Goal: Communication & Community: Answer question/provide support

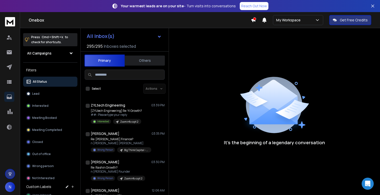
click at [143, 59] on button "Others" at bounding box center [145, 60] width 40 height 11
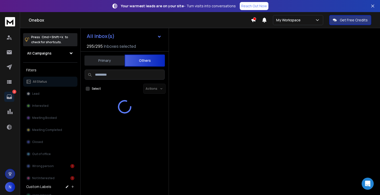
click at [101, 66] on button "Primary" at bounding box center [104, 60] width 40 height 11
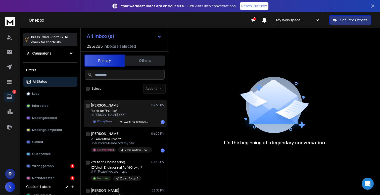
click at [138, 115] on p "n [PERSON_NAME], COO" at bounding box center [121, 115] width 60 height 4
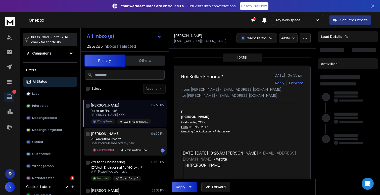
click at [138, 137] on p "RE: Amrutha Growth?" at bounding box center [121, 139] width 60 height 4
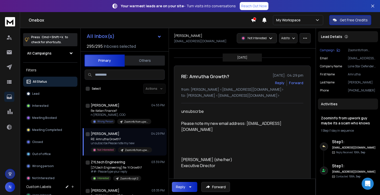
click at [145, 57] on button "Others" at bounding box center [145, 60] width 40 height 11
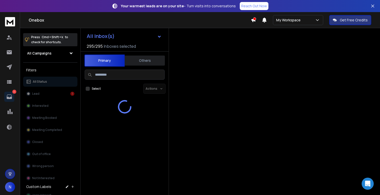
click at [117, 58] on button "Primary" at bounding box center [104, 61] width 40 height 12
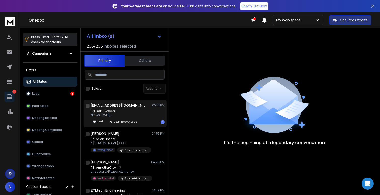
click at [130, 112] on p "Re: Baden Growth?" at bounding box center [115, 111] width 49 height 4
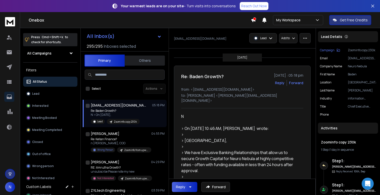
click at [127, 57] on button "Others" at bounding box center [145, 60] width 40 height 11
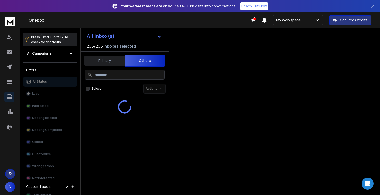
click at [105, 60] on button "Primary" at bounding box center [104, 60] width 40 height 11
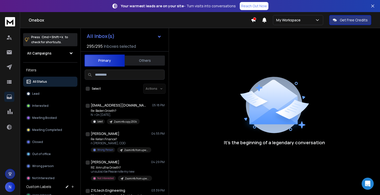
click at [139, 58] on button "Others" at bounding box center [145, 60] width 40 height 11
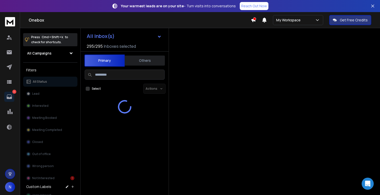
click at [114, 60] on button "Primary" at bounding box center [104, 61] width 40 height 12
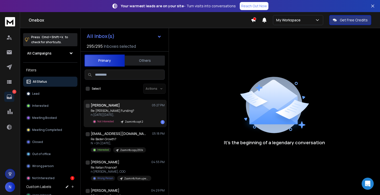
click at [132, 109] on div "[PERSON_NAME] 05:27 PM Re: [PERSON_NAME]? n [DATE][DATE], Not Interested Zoomin…" at bounding box center [128, 113] width 74 height 21
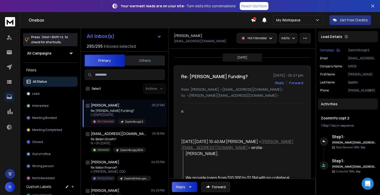
click at [144, 63] on button "Others" at bounding box center [145, 60] width 40 height 11
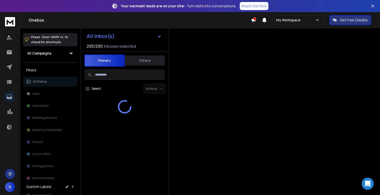
click at [111, 61] on button "Primary" at bounding box center [104, 61] width 40 height 12
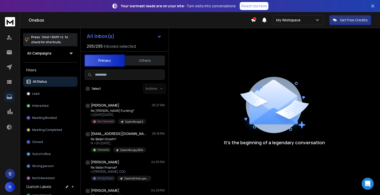
click at [129, 63] on button "Others" at bounding box center [145, 60] width 40 height 11
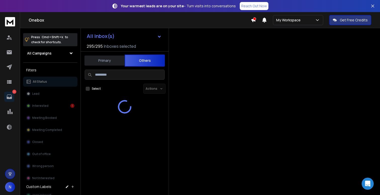
click at [106, 63] on button "Primary" at bounding box center [104, 60] width 40 height 11
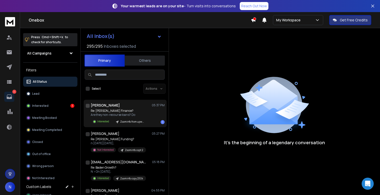
click at [127, 107] on div "[PERSON_NAME] 05:37 PM" at bounding box center [128, 105] width 74 height 5
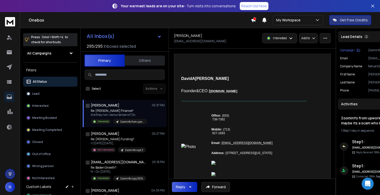
scroll to position [159, 0]
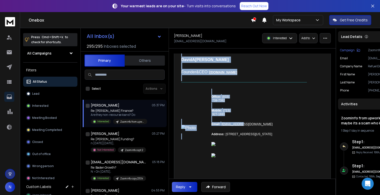
drag, startPoint x: 259, startPoint y: 124, endPoint x: 241, endPoint y: 124, distance: 18.6
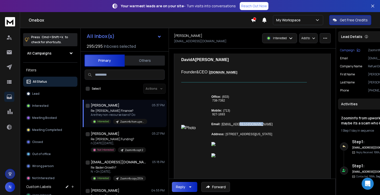
drag, startPoint x: 260, startPoint y: 125, endPoint x: 239, endPoint y: 124, distance: 20.9
click at [239, 124] on p "Email: [EMAIL_ADDRESS][DOMAIN_NAME]" at bounding box center [258, 124] width 95 height 4
copy span "[DOMAIN_NAME]"
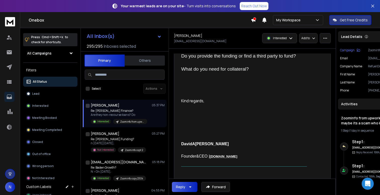
scroll to position [0, 0]
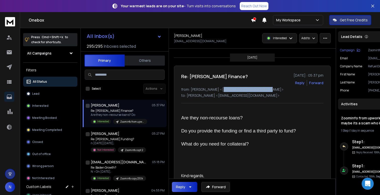
drag, startPoint x: 219, startPoint y: 89, endPoint x: 261, endPoint y: 88, distance: 42.0
click at [261, 88] on p "from: [PERSON_NAME] <[EMAIL_ADDRESS][DOMAIN_NAME]>" at bounding box center [252, 89] width 142 height 5
copy p "[EMAIL_ADDRESS][DOMAIN_NAME]"
click at [196, 90] on p "from: [PERSON_NAME] <[EMAIL_ADDRESS][DOMAIN_NAME]>" at bounding box center [252, 89] width 142 height 5
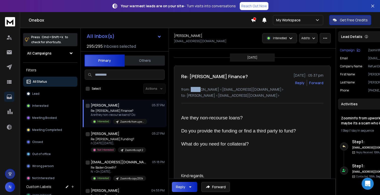
copy p "[PERSON_NAME]"
click at [180, 185] on div "Reply" at bounding box center [180, 186] width 9 height 5
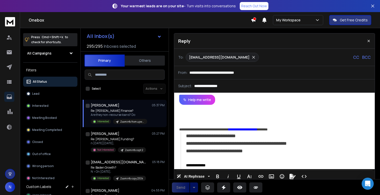
click at [261, 59] on input at bounding box center [278, 57] width 35 height 9
paste input "**********"
type input "**********"
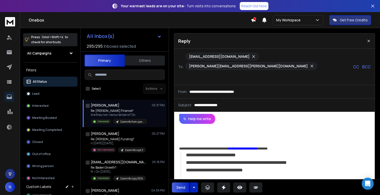
click at [223, 112] on div "**********" at bounding box center [274, 157] width 200 height 91
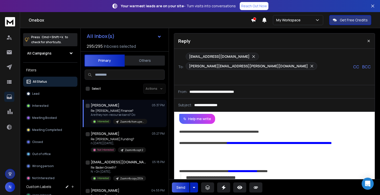
click at [179, 192] on button "Send" at bounding box center [181, 187] width 18 height 10
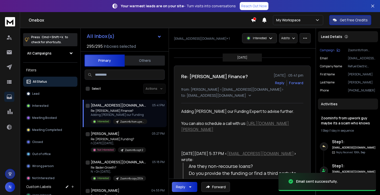
click at [141, 68] on div at bounding box center [125, 74] width 84 height 12
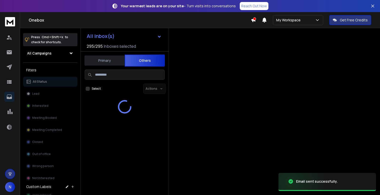
click at [135, 62] on button "Others" at bounding box center [145, 61] width 40 height 12
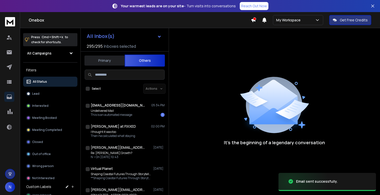
click at [114, 62] on button "Primary" at bounding box center [104, 60] width 40 height 11
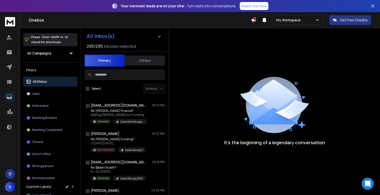
click at [140, 58] on button "Others" at bounding box center [145, 60] width 40 height 11
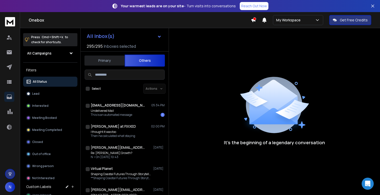
click at [106, 64] on button "Primary" at bounding box center [104, 60] width 40 height 11
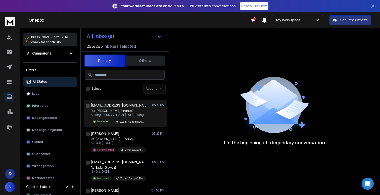
click at [138, 114] on p "Adding [PERSON_NAME] our Funding" at bounding box center [119, 115] width 57 height 4
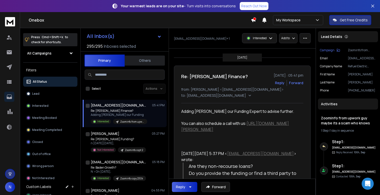
click at [146, 68] on div at bounding box center [125, 74] width 84 height 12
click at [140, 64] on button "Others" at bounding box center [145, 60] width 40 height 11
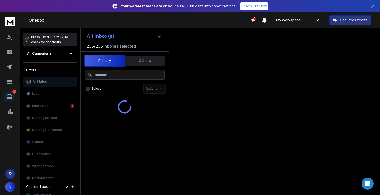
click at [119, 64] on button "Primary" at bounding box center [104, 61] width 40 height 12
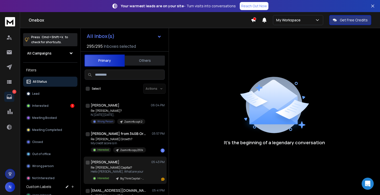
click at [138, 168] on p "Re: [PERSON_NAME] Capital?" at bounding box center [119, 168] width 57 height 4
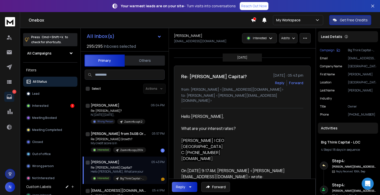
click at [188, 184] on icon "button" at bounding box center [190, 187] width 6 height 6
click at [256, 92] on div "Re: [PERSON_NAME] Capital? [DATE] : 05:43 pm Reply Forward from: [PERSON_NAME] …" at bounding box center [242, 88] width 122 height 30
drag, startPoint x: 267, startPoint y: 90, endPoint x: 212, endPoint y: 89, distance: 55.3
click at [212, 89] on p "from: [PERSON_NAME] <[EMAIL_ADDRESS][DOMAIN_NAME]>" at bounding box center [242, 89] width 122 height 5
copy p "[EMAIL_ADDRESS][DOMAIN_NAME]"
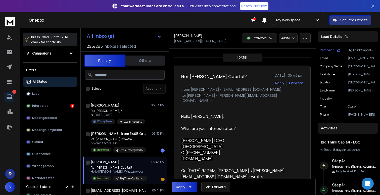
click at [195, 92] on div "Re: [PERSON_NAME] Capital? [DATE] : 05:43 pm Reply Forward from: [PERSON_NAME] …" at bounding box center [242, 88] width 122 height 30
click at [194, 90] on p "from: [PERSON_NAME] <[EMAIL_ADDRESS][DOMAIN_NAME]>" at bounding box center [242, 89] width 122 height 5
copy p "[PERSON_NAME]"
drag, startPoint x: 216, startPoint y: 146, endPoint x: 187, endPoint y: 146, distance: 28.6
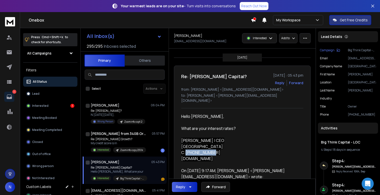
click at [187, 146] on div "[PERSON_NAME] | CEO [GEOGRAPHIC_DATA] C: [PHONE_NUMBER] [DOMAIN_NAME]" at bounding box center [240, 149] width 118 height 24
copy span "[PHONE_NUMBER]"
click at [184, 188] on div "Reply" at bounding box center [180, 186] width 9 height 5
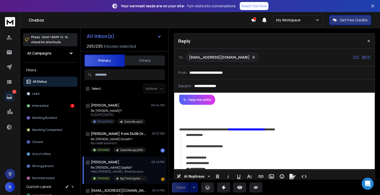
click at [272, 56] on input at bounding box center [278, 57] width 35 height 9
paste input "**********"
type input "**********"
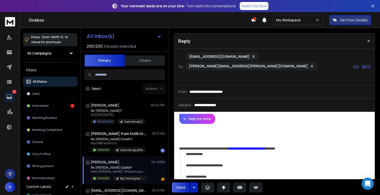
click at [209, 124] on div "**********" at bounding box center [274, 156] width 200 height 64
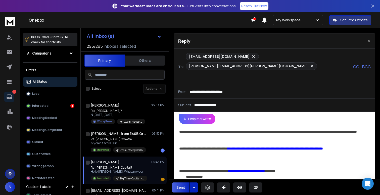
click at [183, 187] on button "Send" at bounding box center [181, 187] width 18 height 10
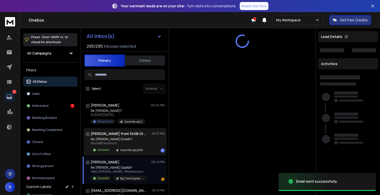
click at [127, 134] on h1 "[PERSON_NAME] from 340B Orphan Drug Solutions" at bounding box center [118, 133] width 55 height 5
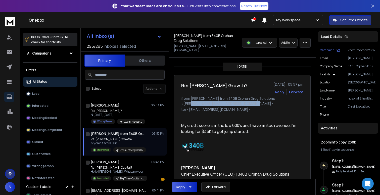
drag, startPoint x: 242, startPoint y: 98, endPoint x: 183, endPoint y: 98, distance: 58.5
click at [183, 98] on p "from: [PERSON_NAME] from 340B Orphan Drug Solutions <[PERSON_NAME][EMAIL_ADDRES…" at bounding box center [242, 101] width 122 height 10
copy p "[PERSON_NAME][EMAIL_ADDRESS][DOMAIN_NAME]"
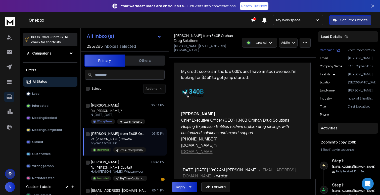
drag, startPoint x: 214, startPoint y: 136, endPoint x: 188, endPoint y: 133, distance: 25.8
click at [188, 133] on div "[PERSON_NAME] Chief Executive Officer (CEO) | 340B Orphan Drug Solutions Helpin…" at bounding box center [240, 117] width 118 height 74
drag, startPoint x: 187, startPoint y: 133, endPoint x: 219, endPoint y: 134, distance: 32.4
click at [219, 134] on div "[PERSON_NAME] Chief Executive Officer (CEO) | 340B Orphan Drug Solutions Helpin…" at bounding box center [240, 117] width 118 height 74
copy span "[PHONE_NUMBER]"
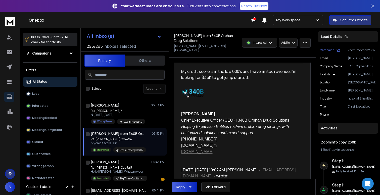
click at [182, 184] on div "Reply" at bounding box center [180, 186] width 9 height 5
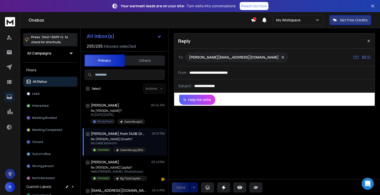
scroll to position [0, 0]
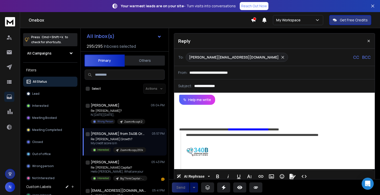
click at [290, 58] on input at bounding box center [307, 57] width 35 height 9
paste input "**********"
type input "**********"
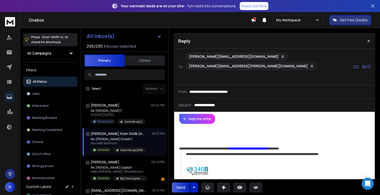
click at [208, 124] on div "**********" at bounding box center [274, 156] width 200 height 64
drag, startPoint x: 211, startPoint y: 120, endPoint x: 213, endPoint y: 116, distance: 4.7
click at [211, 129] on div "**********" at bounding box center [271, 132] width 185 height 6
click at [334, 129] on div "**********" at bounding box center [271, 132] width 185 height 6
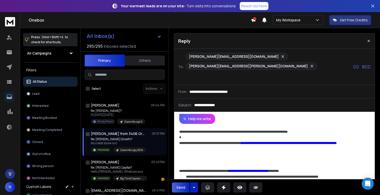
click at [180, 185] on button "Send" at bounding box center [181, 187] width 18 height 10
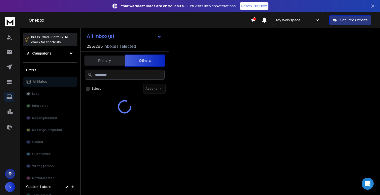
click at [132, 63] on button "Others" at bounding box center [145, 61] width 40 height 12
drag, startPoint x: 109, startPoint y: 60, endPoint x: 110, endPoint y: 63, distance: 2.6
click at [109, 60] on button "Primary" at bounding box center [104, 60] width 40 height 11
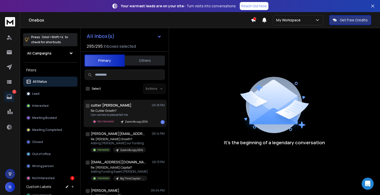
click at [162, 117] on div "Re: Cutter Growth? Can someone please tell me Not Interested Zoominfo copy 230k…" at bounding box center [128, 116] width 74 height 15
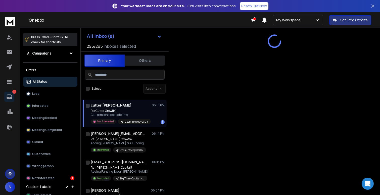
click at [162, 117] on div "Re: Cutter Growth? Can someone please tell me Not Interested Zoominfo copy 230k…" at bounding box center [128, 116] width 74 height 15
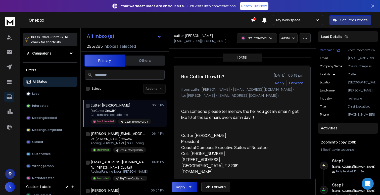
scroll to position [26, 0]
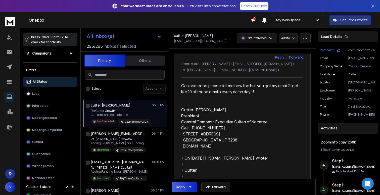
click at [147, 59] on button "Others" at bounding box center [145, 60] width 40 height 11
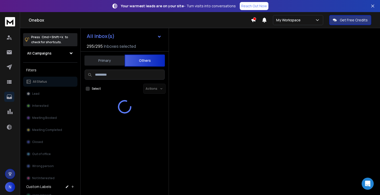
click at [147, 59] on button "Others" at bounding box center [145, 61] width 40 height 12
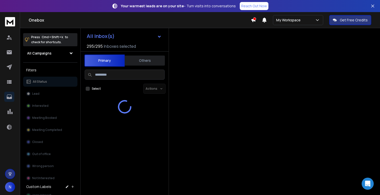
click at [110, 59] on button "Primary" at bounding box center [104, 61] width 40 height 12
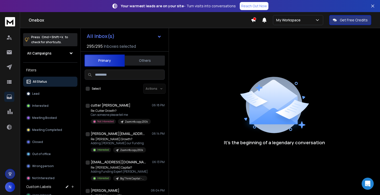
click at [132, 62] on button "Others" at bounding box center [145, 60] width 40 height 11
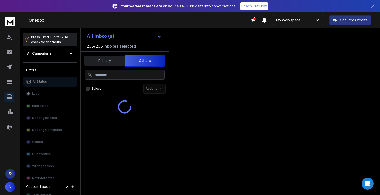
click at [132, 62] on button "Others" at bounding box center [145, 61] width 40 height 12
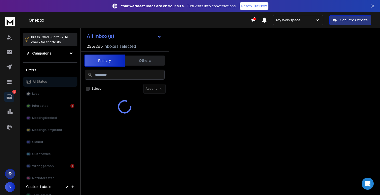
click at [108, 62] on button "Primary" at bounding box center [104, 61] width 40 height 12
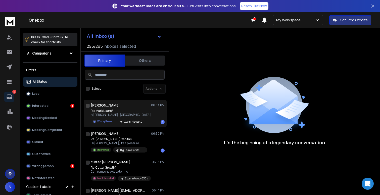
click at [141, 102] on div "[PERSON_NAME] 06:34 PM Re: Mark Loans? n [PERSON_NAME] | KYBO Wrong Person Zoom…" at bounding box center [125, 113] width 83 height 27
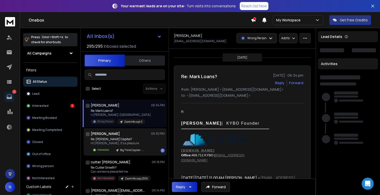
click at [160, 140] on div "Re: [PERSON_NAME] Capital? Hi [PERSON_NAME], It's a pleasure Interested Big Thi…" at bounding box center [128, 144] width 74 height 15
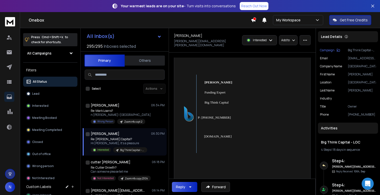
scroll to position [365, 0]
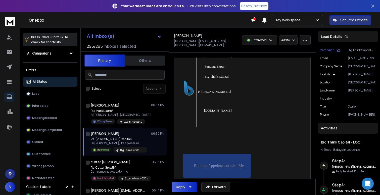
click at [148, 55] on button "Others" at bounding box center [145, 60] width 40 height 11
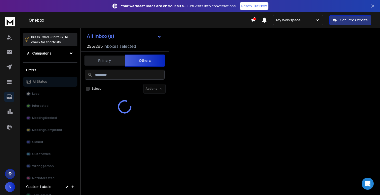
click at [147, 56] on button "Others" at bounding box center [145, 61] width 40 height 12
click at [146, 57] on button "Others" at bounding box center [145, 61] width 40 height 12
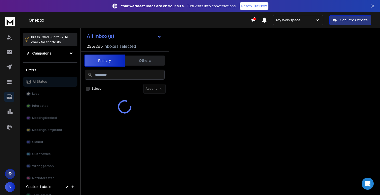
click at [111, 60] on button "Primary" at bounding box center [104, 61] width 40 height 12
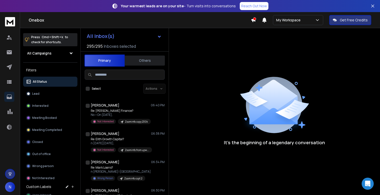
click at [117, 54] on div "All Inbox(s) 295 / 295 Inboxes selected Primary Others Select Actions [PERSON_N…" at bounding box center [125, 125] width 88 height 195
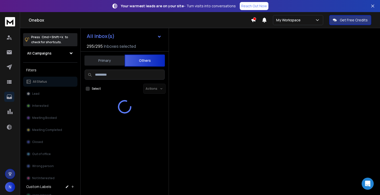
click at [130, 59] on button "Others" at bounding box center [145, 61] width 40 height 12
click at [127, 59] on button "Others" at bounding box center [145, 61] width 40 height 12
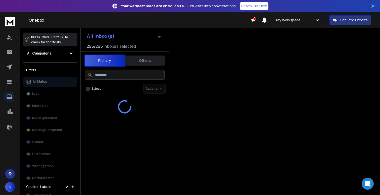
click at [117, 59] on button "Primary" at bounding box center [104, 61] width 40 height 12
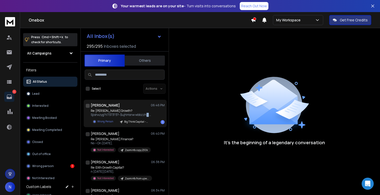
click at [145, 116] on p "Sjishxzyg?!/7373?3?-$ujhHsnw wbbzzhw wbww sis On" at bounding box center [121, 115] width 60 height 4
drag, startPoint x: 145, startPoint y: 116, endPoint x: 154, endPoint y: 111, distance: 10.0
click at [145, 116] on p "Sjishxzyg?!/7373?3?-$ujhHsnw wbbzzhw wbww sis On" at bounding box center [121, 115] width 60 height 4
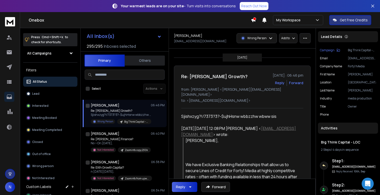
click at [148, 66] on div "Primary Others Select Actions [PERSON_NAME] 06:46 PM Re: [PERSON_NAME] Growth? …" at bounding box center [125, 149] width 88 height 187
drag, startPoint x: 148, startPoint y: 66, endPoint x: 139, endPoint y: 66, distance: 9.6
click at [147, 66] on button "Others" at bounding box center [145, 60] width 40 height 11
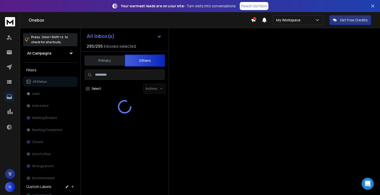
click at [131, 63] on button "Others" at bounding box center [145, 61] width 40 height 12
click at [107, 61] on button "Primary" at bounding box center [104, 60] width 40 height 11
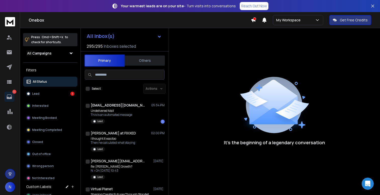
click at [107, 61] on button "Primary" at bounding box center [104, 61] width 40 height 12
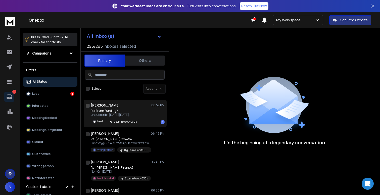
click at [153, 121] on div "Re: Erynn Funding? unsubscribe [DATE][DATE], Lead Zoominfo copy 230k 1" at bounding box center [128, 116] width 74 height 15
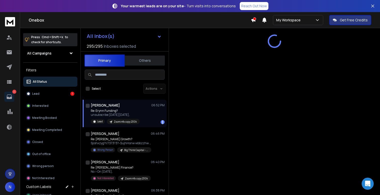
click at [153, 121] on div "Re: Erynn Funding? unsubscribe [DATE][DATE], Lead Zoominfo copy 230k 1" at bounding box center [128, 116] width 74 height 15
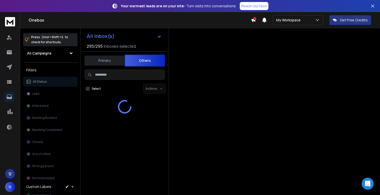
click at [137, 63] on button "Others" at bounding box center [145, 61] width 40 height 12
click at [112, 60] on button "Primary" at bounding box center [104, 60] width 40 height 11
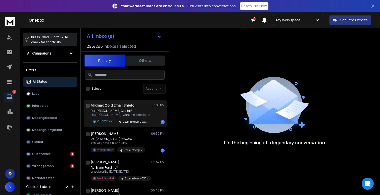
click at [136, 104] on div "Mixmax Cold Email Shield 07:05 PM" at bounding box center [128, 105] width 74 height 5
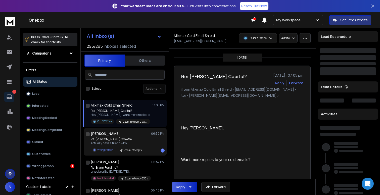
click at [131, 146] on div "Re: [PERSON_NAME] Growth? Actually have a friend who Wrong Person Zoominfo copt…" at bounding box center [118, 144] width 55 height 15
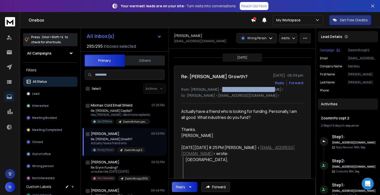
drag, startPoint x: 262, startPoint y: 89, endPoint x: 216, endPoint y: 88, distance: 46.0
click at [216, 88] on p "from: [PERSON_NAME] <[EMAIL_ADDRESS][DOMAIN_NAME]>" at bounding box center [242, 89] width 122 height 5
copy p "[EMAIL_ADDRESS][DOMAIN_NAME]"
click at [181, 186] on div "Reply" at bounding box center [180, 186] width 9 height 5
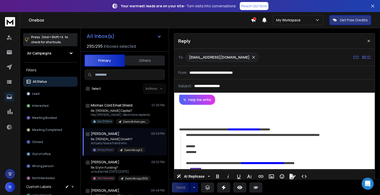
click at [261, 57] on input at bounding box center [278, 57] width 35 height 9
paste input "**********"
type input "**********"
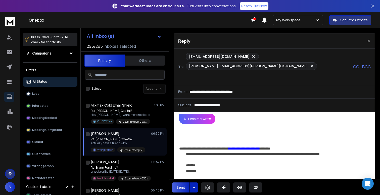
click at [223, 112] on div "**********" at bounding box center [274, 157] width 200 height 91
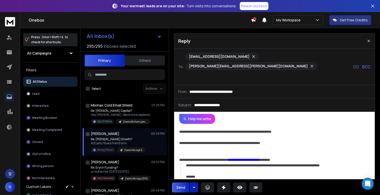
click at [183, 183] on button "Send" at bounding box center [181, 187] width 18 height 10
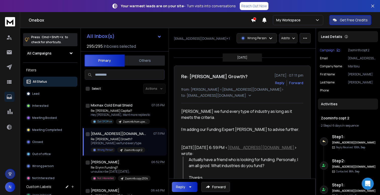
click at [141, 62] on button "Others" at bounding box center [145, 60] width 40 height 11
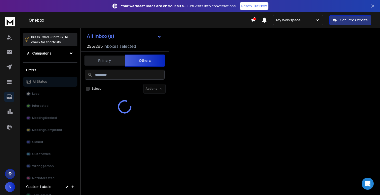
click at [117, 61] on button "Primary" at bounding box center [104, 60] width 40 height 11
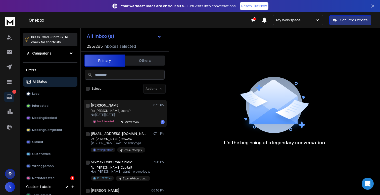
click at [147, 112] on div "Re: [PERSON_NAME] Loans? No [DATE][DATE] Not Interested Upwork Guy 1" at bounding box center [128, 116] width 74 height 15
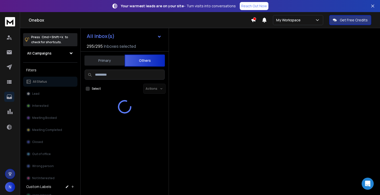
click at [139, 57] on button "Others" at bounding box center [145, 61] width 40 height 12
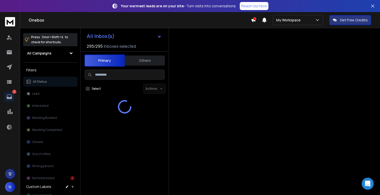
click at [109, 63] on button "Primary" at bounding box center [104, 61] width 40 height 12
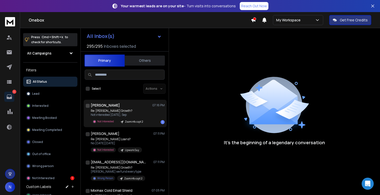
click at [139, 109] on p "Re: [PERSON_NAME] Growth?" at bounding box center [118, 111] width 55 height 4
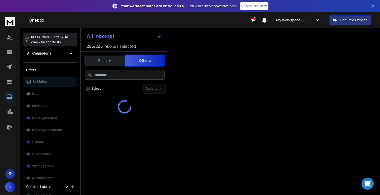
click at [135, 62] on button "Others" at bounding box center [145, 61] width 40 height 12
click at [109, 62] on button "Primary" at bounding box center [104, 60] width 40 height 11
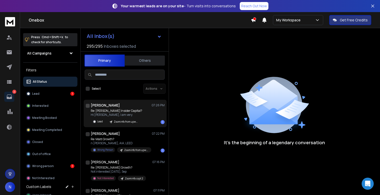
click at [132, 107] on div "[PERSON_NAME] 07:26 PM" at bounding box center [128, 105] width 74 height 5
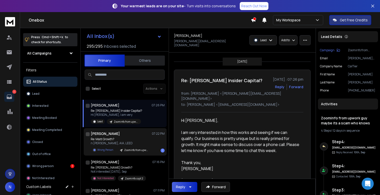
click at [137, 143] on p "n [PERSON_NAME], AIA, LEED" at bounding box center [121, 143] width 60 height 4
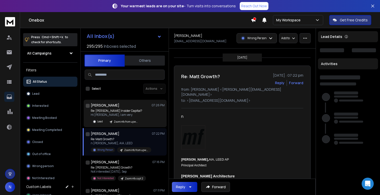
click at [137, 103] on div "[PERSON_NAME] 07:26 PM" at bounding box center [128, 105] width 74 height 5
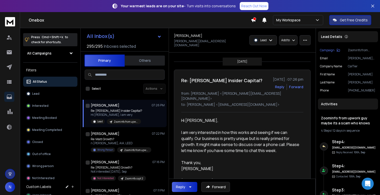
click at [137, 104] on div "[PERSON_NAME] 07:26 PM" at bounding box center [128, 105] width 74 height 5
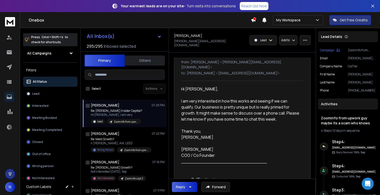
scroll to position [30, 0]
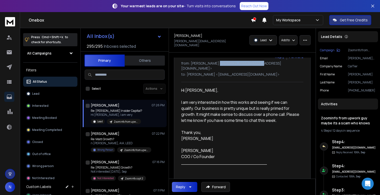
drag, startPoint x: 250, startPoint y: 60, endPoint x: 214, endPoint y: 59, distance: 36.7
click at [214, 61] on p "from: [PERSON_NAME] <[PERSON_NAME][EMAIL_ADDRESS][DOMAIN_NAME]>" at bounding box center [242, 66] width 122 height 10
copy p "[PERSON_NAME][EMAIL_ADDRESS][DOMAIN_NAME]"
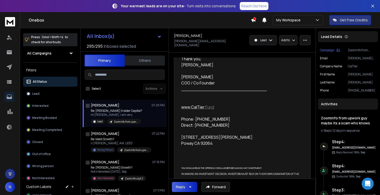
scroll to position [105, 0]
drag, startPoint x: 227, startPoint y: 110, endPoint x: 196, endPoint y: 108, distance: 31.3
click at [196, 108] on div "[PERSON_NAME] COO / Co Founder _______________________________ www.CalTier .Fun…" at bounding box center [240, 97] width 118 height 48
click at [179, 188] on div "Reply" at bounding box center [180, 186] width 9 height 5
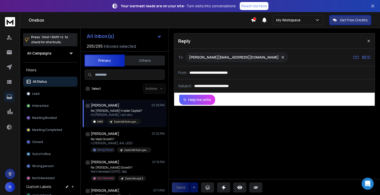
scroll to position [0, 0]
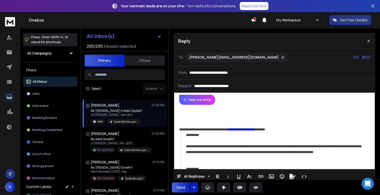
click at [290, 55] on input at bounding box center [307, 57] width 35 height 9
paste input "**********"
type input "**********"
click at [216, 118] on div at bounding box center [274, 118] width 190 height 6
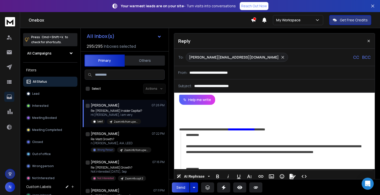
scroll to position [0, 0]
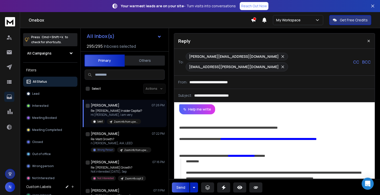
click at [180, 183] on button "Send" at bounding box center [181, 187] width 18 height 10
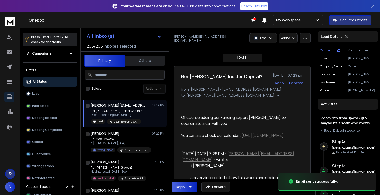
click at [144, 60] on button "Others" at bounding box center [145, 60] width 40 height 11
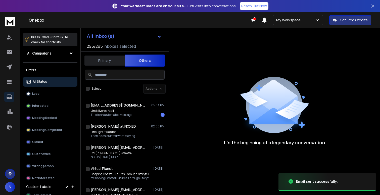
click at [105, 59] on button "Primary" at bounding box center [104, 60] width 40 height 11
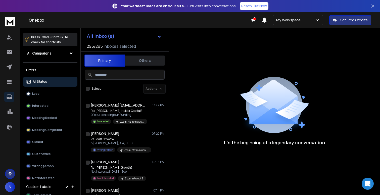
click at [133, 51] on div "All Inbox(s) 295 / 295 Inboxes selected Primary Others Select Actions [PERSON_N…" at bounding box center [125, 125] width 88 height 195
drag, startPoint x: 132, startPoint y: 56, endPoint x: 132, endPoint y: 58, distance: 2.8
click at [132, 58] on div "All Inbox(s) 295 / 295 Inboxes selected Primary Others Select Actions [PERSON_N…" at bounding box center [125, 125] width 88 height 195
click at [132, 59] on button "Others" at bounding box center [145, 60] width 40 height 11
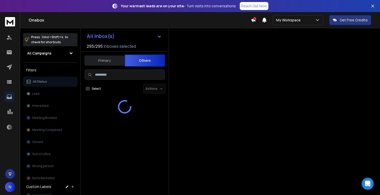
click at [132, 59] on button "Others" at bounding box center [145, 61] width 40 height 12
click at [98, 60] on button "Primary" at bounding box center [104, 60] width 40 height 11
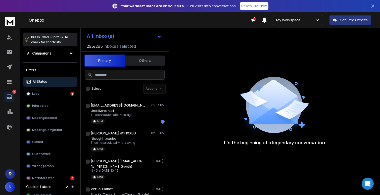
click at [98, 60] on button "Primary" at bounding box center [104, 61] width 40 height 12
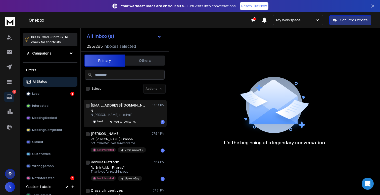
click at [143, 109] on div "N N [PERSON_NAME] on behalf Lead Medical Device from Twitter Giveaway 1" at bounding box center [128, 116] width 74 height 15
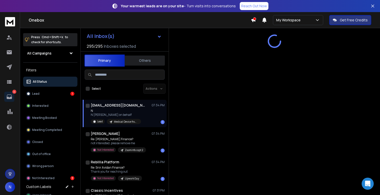
click at [143, 109] on div "N N [PERSON_NAME] on behalf Lead Medical Device from Twitter Giveaway 1" at bounding box center [128, 116] width 74 height 15
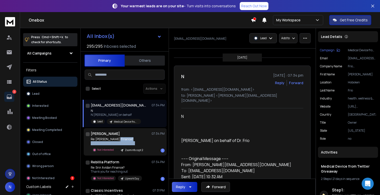
click at [137, 144] on div "Re: [PERSON_NAME] Finance? not interested. please remove me Not Interested Zoom…" at bounding box center [118, 144] width 55 height 15
click at [137, 144] on p "not interested. please remove me" at bounding box center [118, 143] width 55 height 4
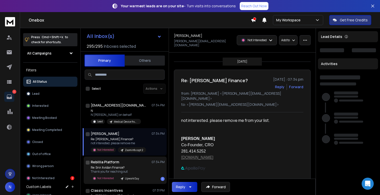
click at [134, 173] on p "Thank you for reaching out" at bounding box center [116, 172] width 51 height 4
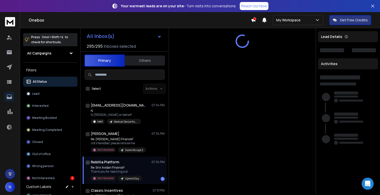
click at [134, 173] on p "Thank you for reaching out" at bounding box center [116, 172] width 51 height 4
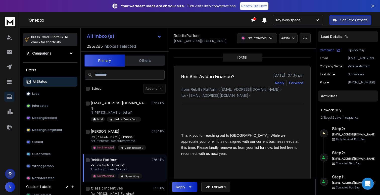
scroll to position [52, 0]
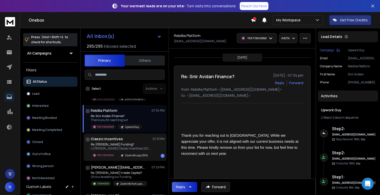
click at [145, 153] on div "Zoominfo copy 230k" at bounding box center [134, 155] width 33 height 5
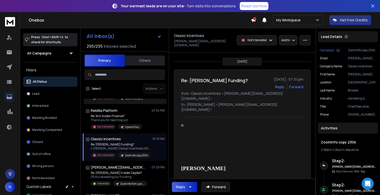
scroll to position [0, 0]
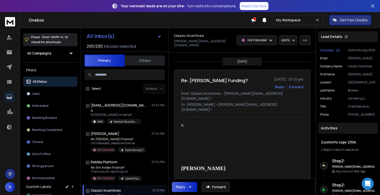
click at [144, 68] on div at bounding box center [125, 74] width 84 height 12
click at [143, 66] on div "Primary Others Select Actions [EMAIL_ADDRESS][DOMAIN_NAME] 07:34 PM N N [PERSON…" at bounding box center [125, 149] width 88 height 187
click at [143, 66] on button "Others" at bounding box center [145, 60] width 40 height 11
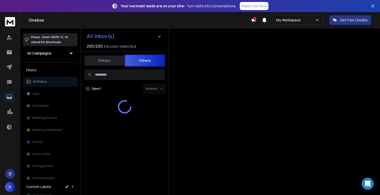
click at [145, 61] on button "Others" at bounding box center [145, 61] width 40 height 12
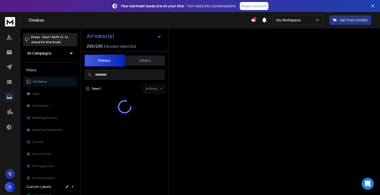
click at [106, 59] on button "Primary" at bounding box center [104, 61] width 40 height 12
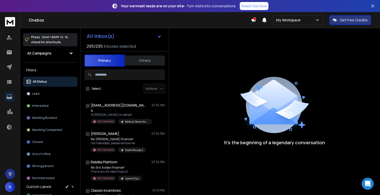
click at [139, 67] on div "Primary Others Select Actions [EMAIL_ADDRESS][DOMAIN_NAME] 07:34 PM N N [PERSON…" at bounding box center [125, 149] width 88 height 187
drag, startPoint x: 139, startPoint y: 67, endPoint x: 136, endPoint y: 64, distance: 3.9
click at [139, 67] on div "Primary Others Select Actions [EMAIL_ADDRESS][DOMAIN_NAME] 07:34 PM N N [PERSON…" at bounding box center [125, 149] width 88 height 187
click at [135, 62] on button "Others" at bounding box center [145, 60] width 40 height 11
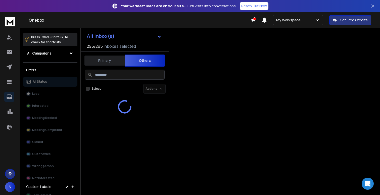
click at [135, 62] on button "Others" at bounding box center [145, 61] width 40 height 12
click at [106, 61] on button "Primary" at bounding box center [104, 60] width 40 height 11
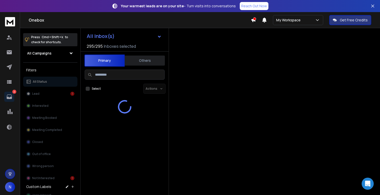
click at [106, 61] on button "Primary" at bounding box center [104, 61] width 40 height 12
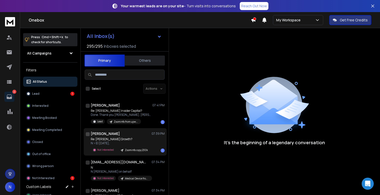
click at [151, 135] on p "07:39 PM" at bounding box center [157, 134] width 13 height 4
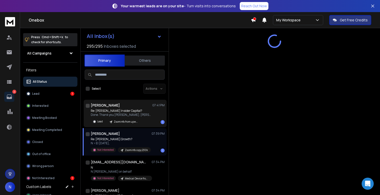
click at [146, 114] on div "Re: [PERSON_NAME] Insider Capital? Done. Thank you [PERSON_NAME]. [PERSON_NAME]…" at bounding box center [128, 116] width 74 height 15
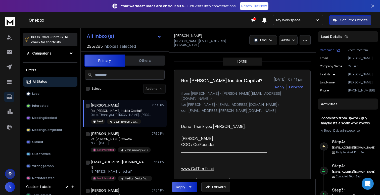
click at [142, 67] on div "Primary Others Select Actions [PERSON_NAME] 07:41 PM Re: [PERSON_NAME] Insider …" at bounding box center [125, 149] width 88 height 187
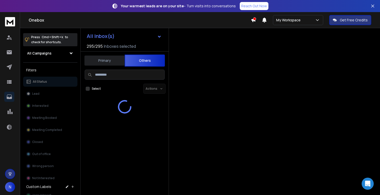
click at [135, 60] on button "Others" at bounding box center [145, 61] width 40 height 12
click at [108, 60] on button "Primary" at bounding box center [104, 60] width 40 height 11
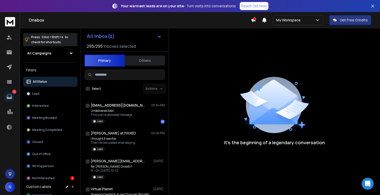
click at [108, 60] on button "Primary" at bounding box center [104, 61] width 40 height 12
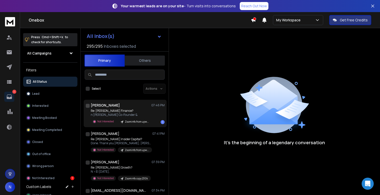
click at [122, 113] on p "Re: [PERSON_NAME] Finance?" at bounding box center [121, 111] width 60 height 4
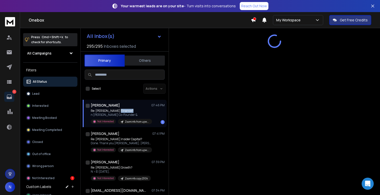
click at [122, 113] on p "Re: [PERSON_NAME] Finance?" at bounding box center [121, 111] width 60 height 4
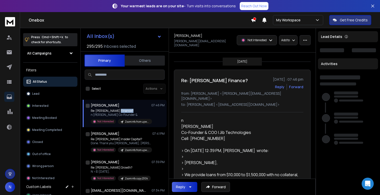
click at [151, 56] on button "Others" at bounding box center [145, 60] width 40 height 11
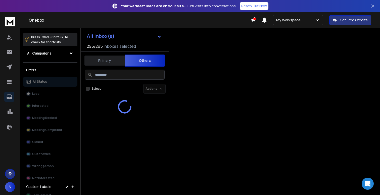
click at [147, 63] on button "Others" at bounding box center [145, 61] width 40 height 12
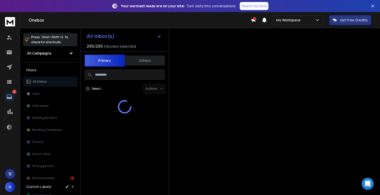
click at [107, 61] on button "Primary" at bounding box center [104, 61] width 40 height 12
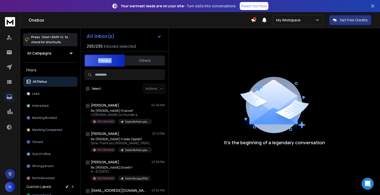
click at [133, 54] on div "All Inbox(s) 295 / 295 Inboxes selected Primary Others Select Actions [PERSON_N…" at bounding box center [125, 125] width 88 height 195
click at [132, 53] on div "All Inbox(s) 295 / 295 Inboxes selected Primary Others Select Actions [PERSON_N…" at bounding box center [125, 125] width 88 height 195
click at [132, 57] on button "Others" at bounding box center [145, 60] width 40 height 11
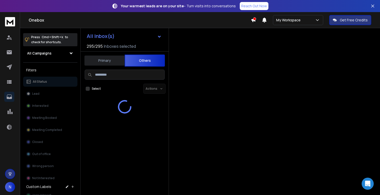
drag, startPoint x: 132, startPoint y: 57, endPoint x: 126, endPoint y: 59, distance: 6.2
click at [131, 57] on button "Others" at bounding box center [145, 61] width 40 height 12
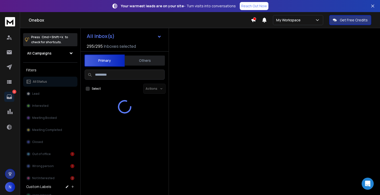
click at [111, 59] on button "Primary" at bounding box center [104, 61] width 40 height 12
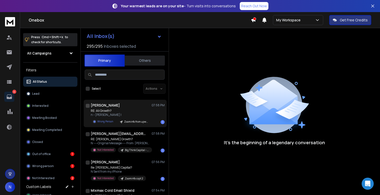
click at [155, 105] on p "07:58 PM" at bounding box center [157, 105] width 13 height 4
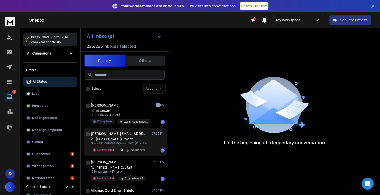
drag, startPoint x: 155, startPoint y: 105, endPoint x: 147, endPoint y: 140, distance: 35.7
click at [155, 105] on p "07:58 PM" at bounding box center [157, 105] width 13 height 4
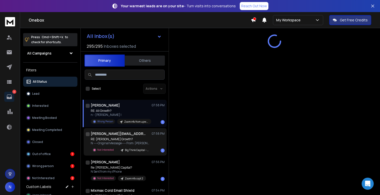
click at [146, 144] on p "N -----Original Message----- From: [PERSON_NAME]" at bounding box center [121, 143] width 60 height 4
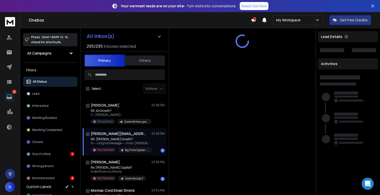
scroll to position [71, 0]
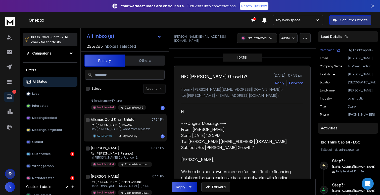
click at [146, 120] on div "Mixmax Cold Email Shield 07:54 PM" at bounding box center [128, 119] width 74 height 5
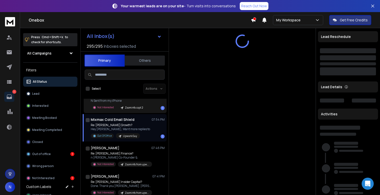
click at [143, 107] on p "Zoominfo copt 2" at bounding box center [134, 108] width 18 height 4
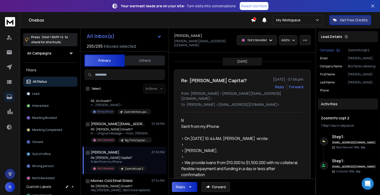
scroll to position [0, 0]
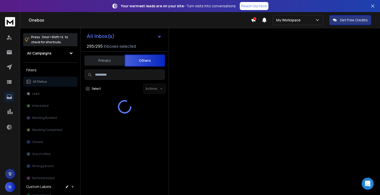
click at [140, 64] on button "Others" at bounding box center [145, 61] width 40 height 12
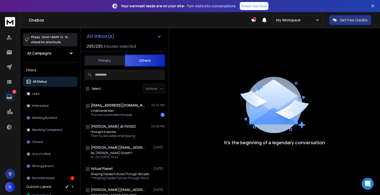
click at [155, 106] on p "05:34 PM" at bounding box center [157, 105] width 13 height 4
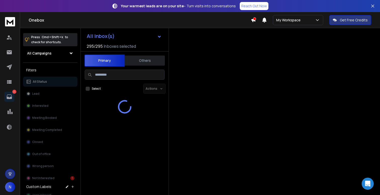
click at [110, 55] on button "Primary" at bounding box center [104, 61] width 40 height 12
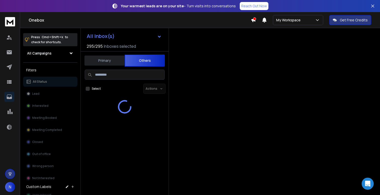
click at [140, 63] on button "Others" at bounding box center [145, 61] width 40 height 12
click at [139, 62] on button "Others" at bounding box center [145, 61] width 40 height 12
drag, startPoint x: 139, startPoint y: 62, endPoint x: 121, endPoint y: 61, distance: 17.9
click at [135, 62] on button "Others" at bounding box center [145, 61] width 40 height 12
click at [97, 58] on button "Primary" at bounding box center [104, 60] width 40 height 11
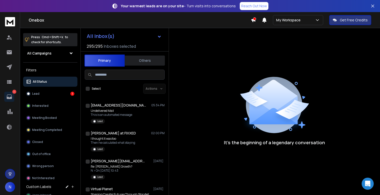
click at [97, 58] on button "Primary" at bounding box center [104, 61] width 40 height 12
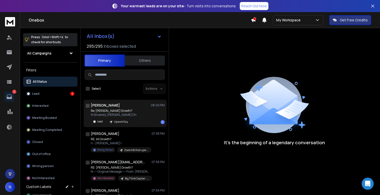
click at [151, 107] on p "08:00 PM" at bounding box center [158, 105] width 14 height 4
